Goal: Navigation & Orientation: Find specific page/section

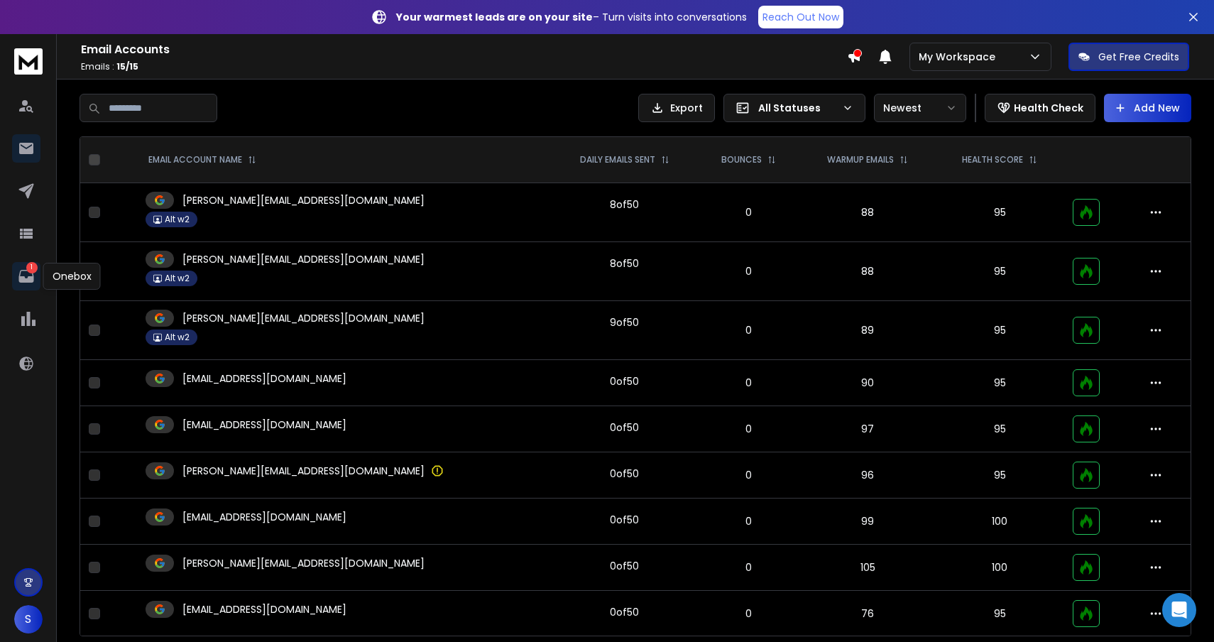
click at [23, 273] on icon at bounding box center [26, 276] width 17 height 17
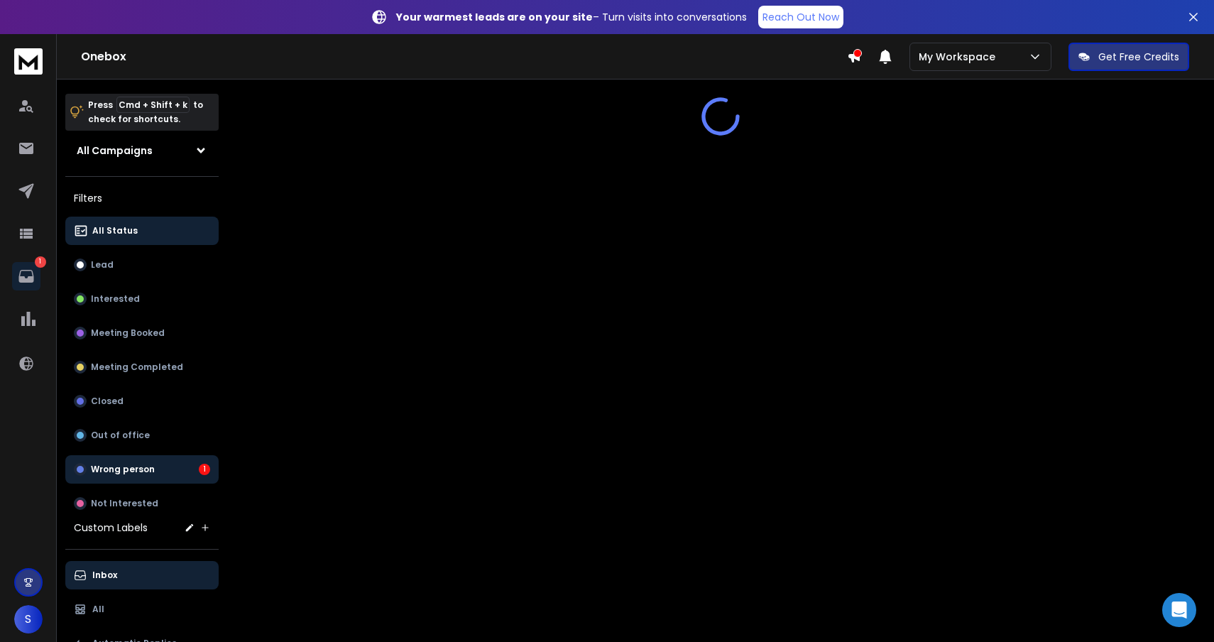
click at [158, 467] on button "Wrong person 1" at bounding box center [141, 469] width 153 height 28
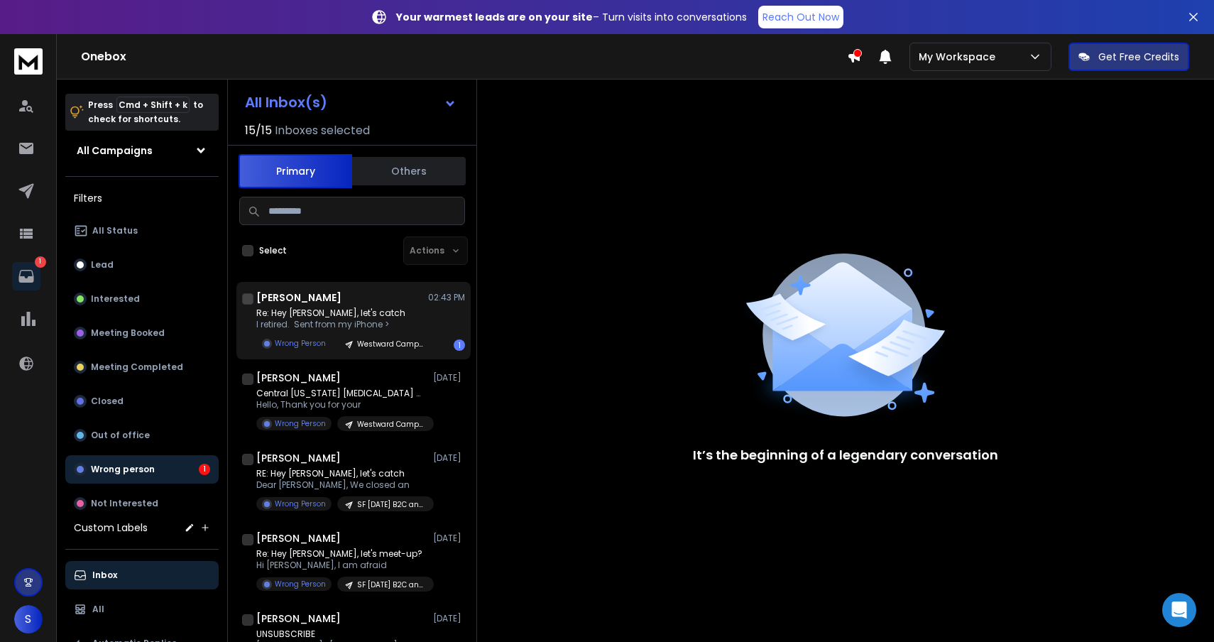
click at [341, 297] on h1 "Mary Katherine Rice" at bounding box center [298, 297] width 85 height 14
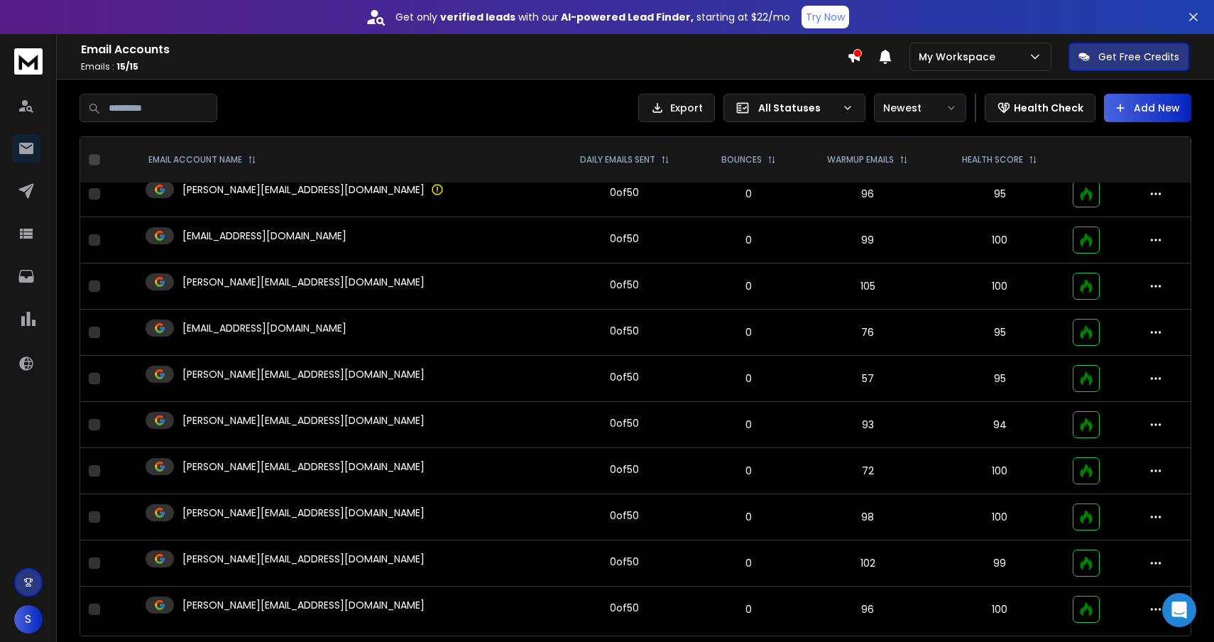
scroll to position [289, 0]
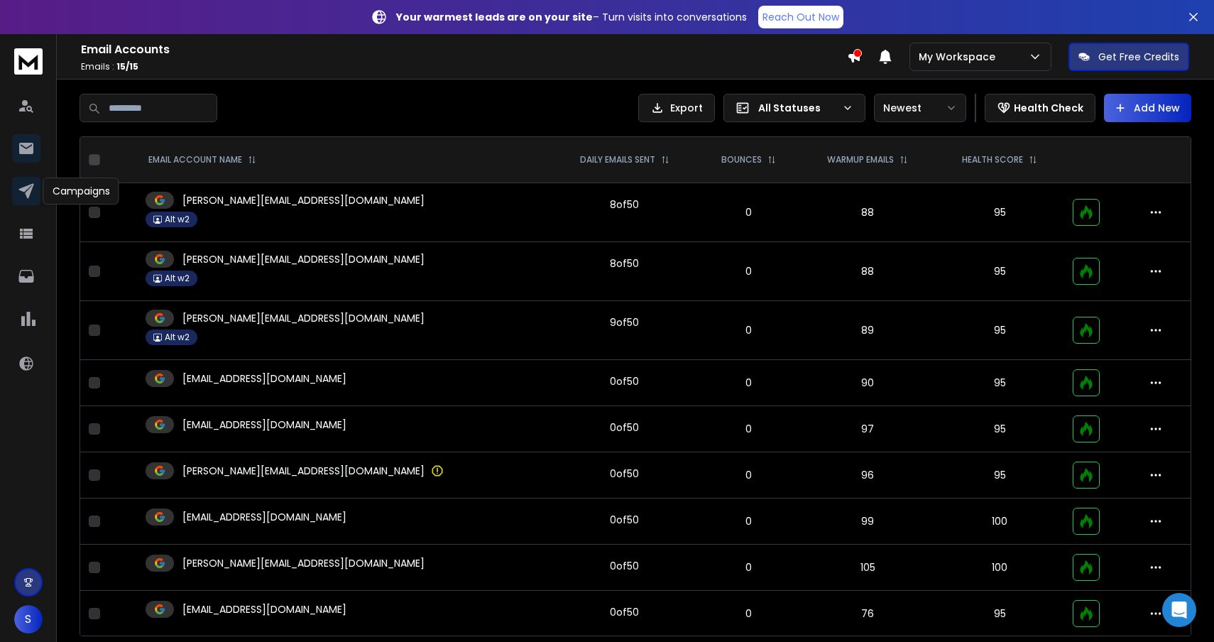
click at [27, 188] on icon at bounding box center [25, 190] width 15 height 15
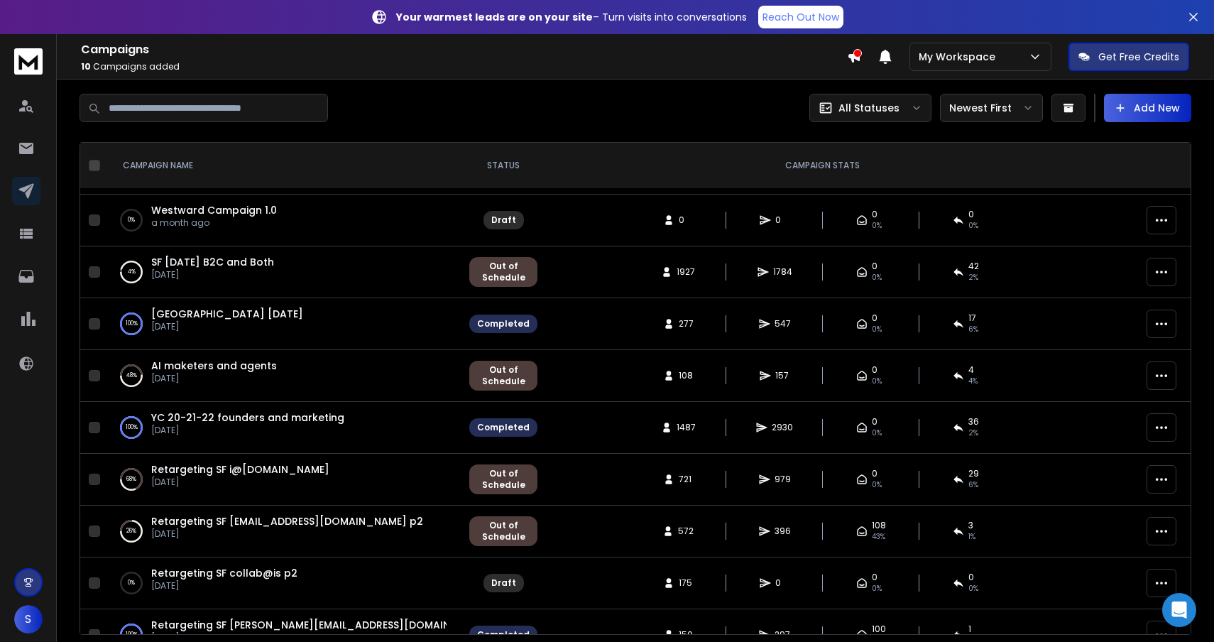
scroll to position [99, 0]
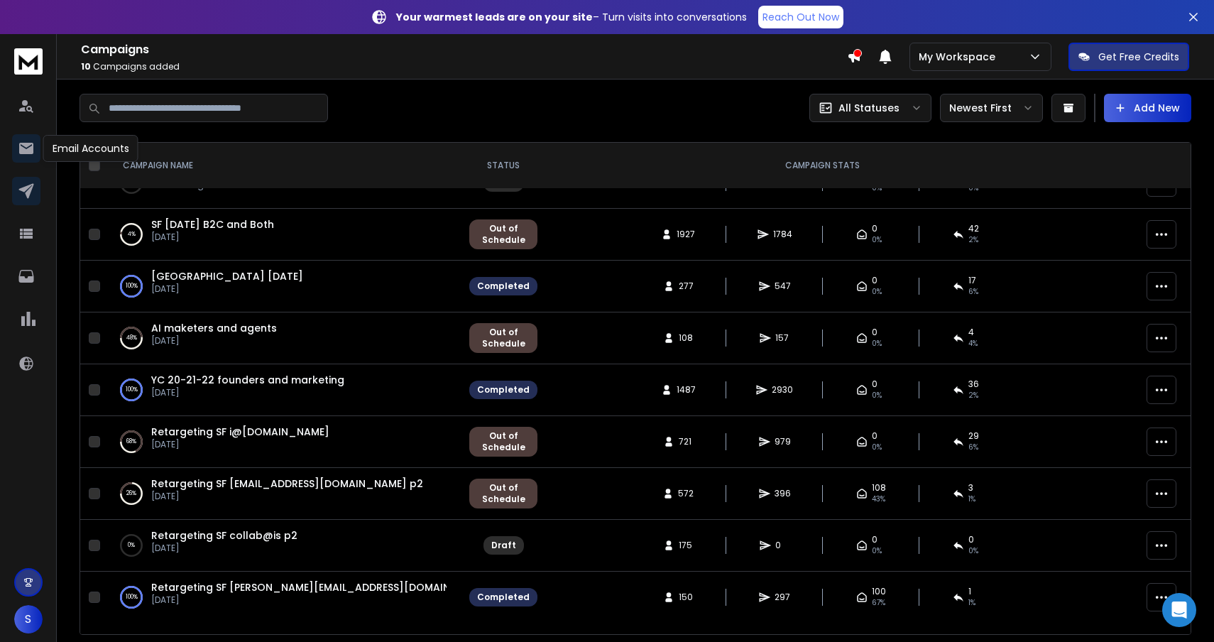
click at [24, 142] on icon at bounding box center [26, 148] width 17 height 17
